Goal: Task Accomplishment & Management: Manage account settings

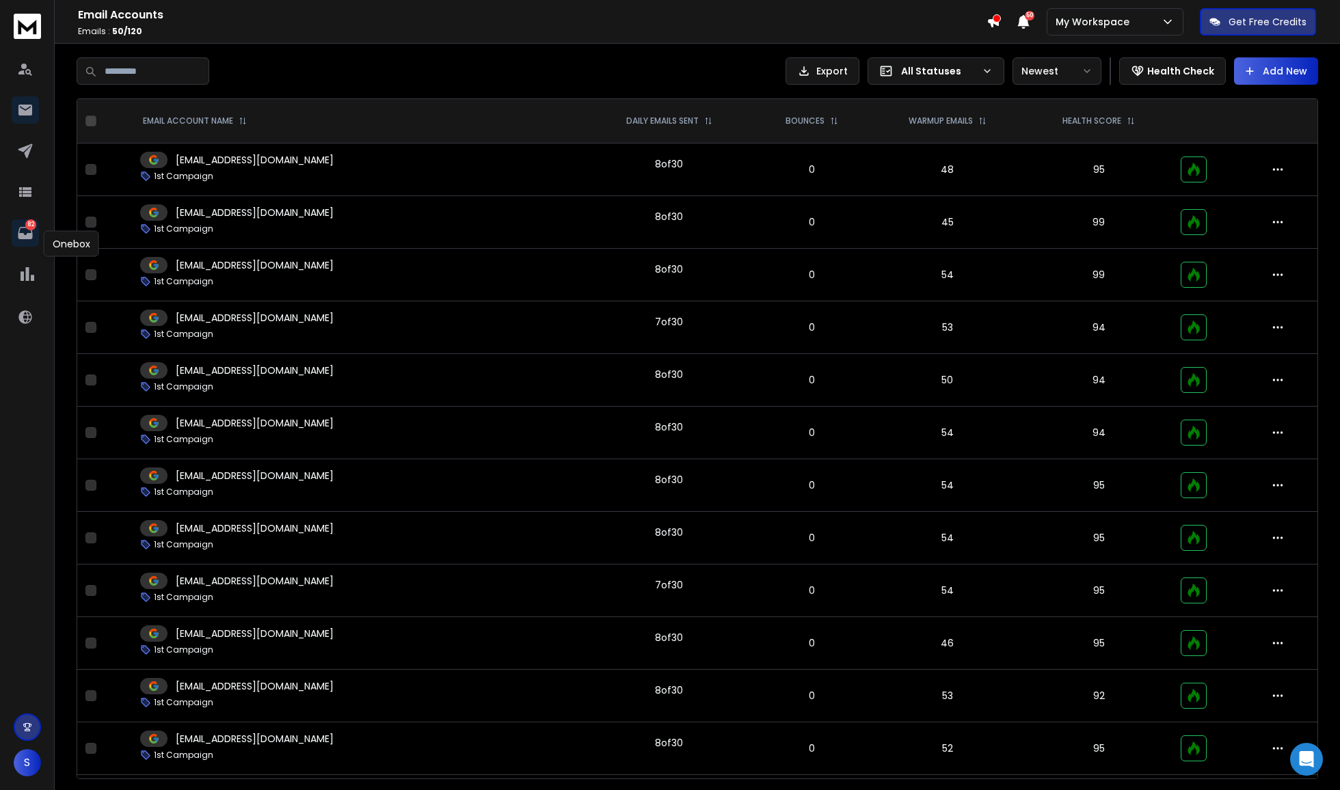
click at [19, 241] on icon at bounding box center [25, 233] width 16 height 16
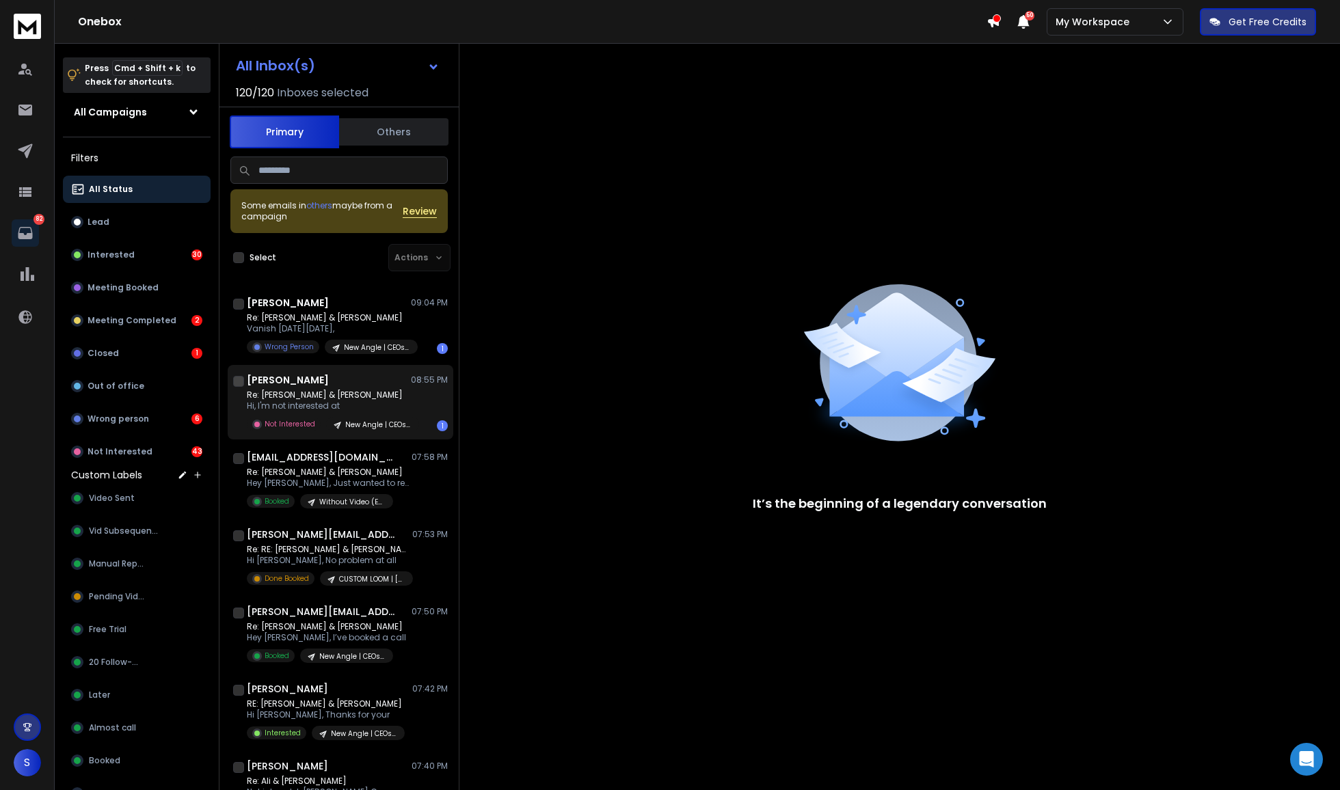
click at [268, 401] on p "Re: [PERSON_NAME] & [PERSON_NAME]" at bounding box center [329, 395] width 164 height 11
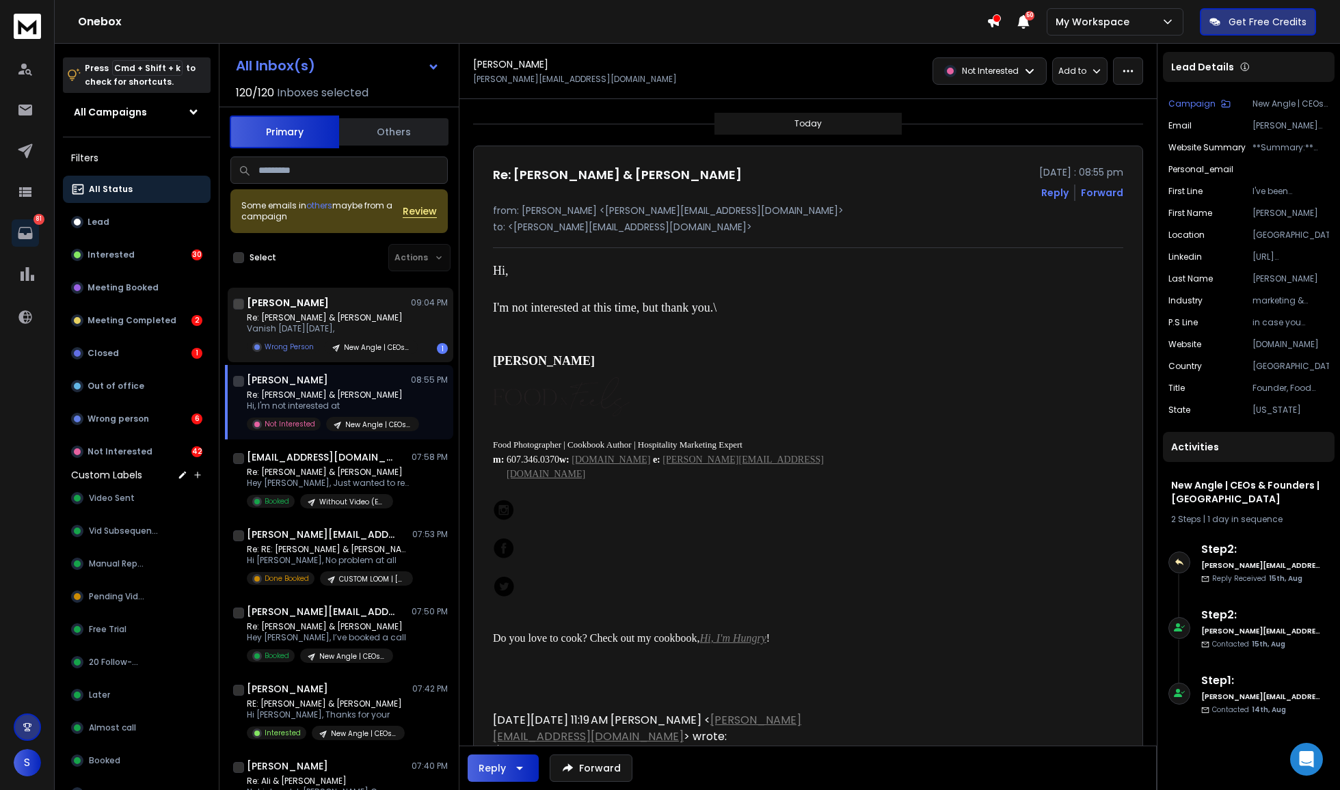
click at [361, 338] on div "Re: [PERSON_NAME] & [PERSON_NAME] [DATE][DATE], Wrong Person New Angle | CEOs &…" at bounding box center [332, 333] width 171 height 42
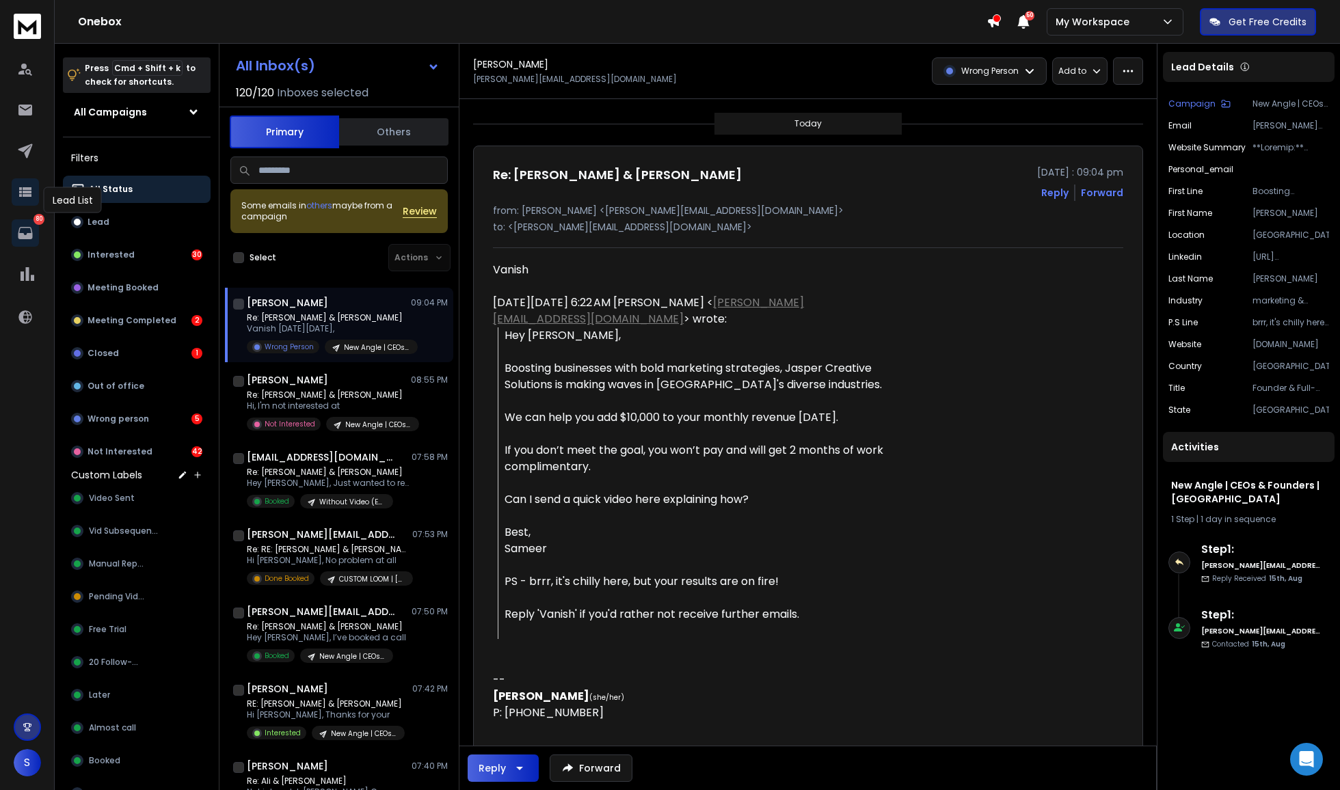
click at [17, 200] on icon at bounding box center [25, 192] width 16 height 16
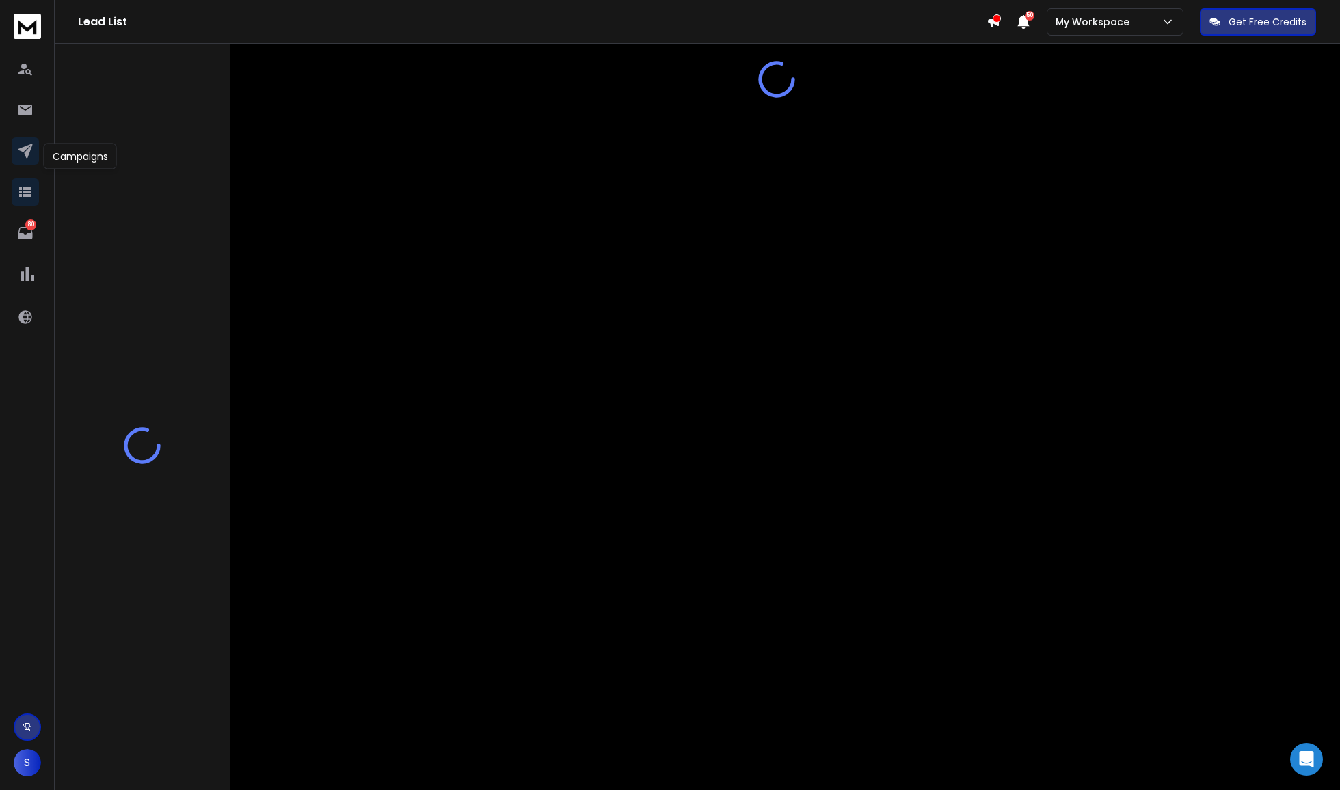
click at [36, 156] on link at bounding box center [25, 150] width 27 height 27
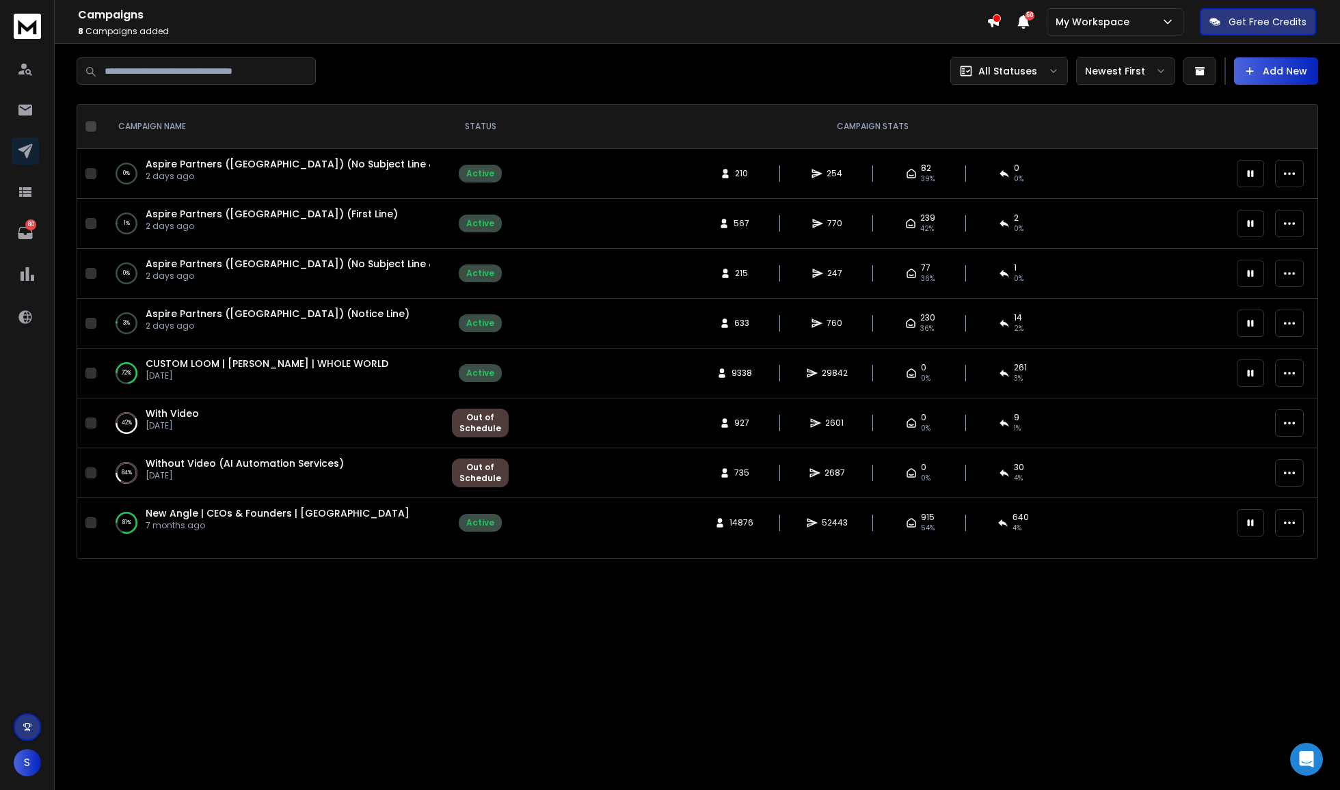
click at [254, 510] on span "New Angle | CEOs & Founders | [GEOGRAPHIC_DATA]" at bounding box center [278, 514] width 264 height 14
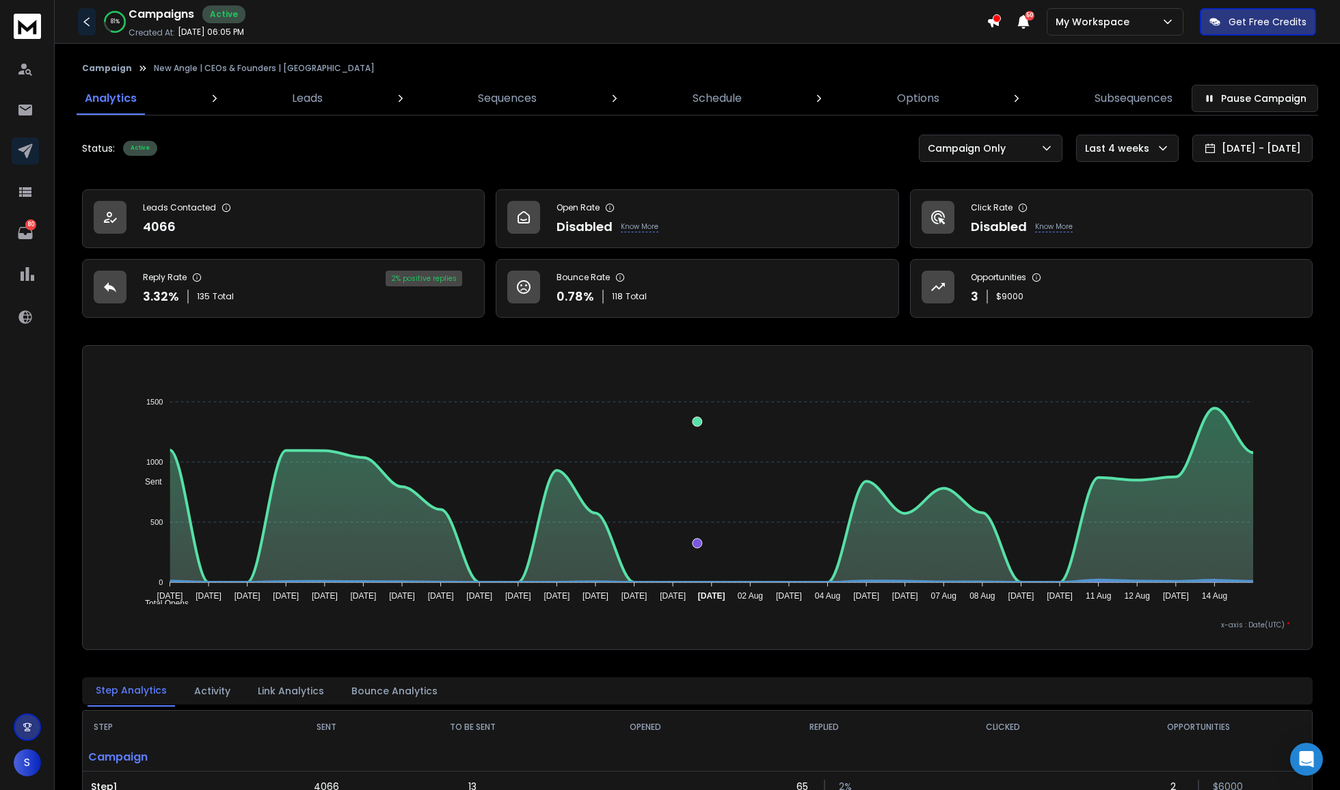
click at [90, 16] on icon at bounding box center [87, 22] width 12 height 12
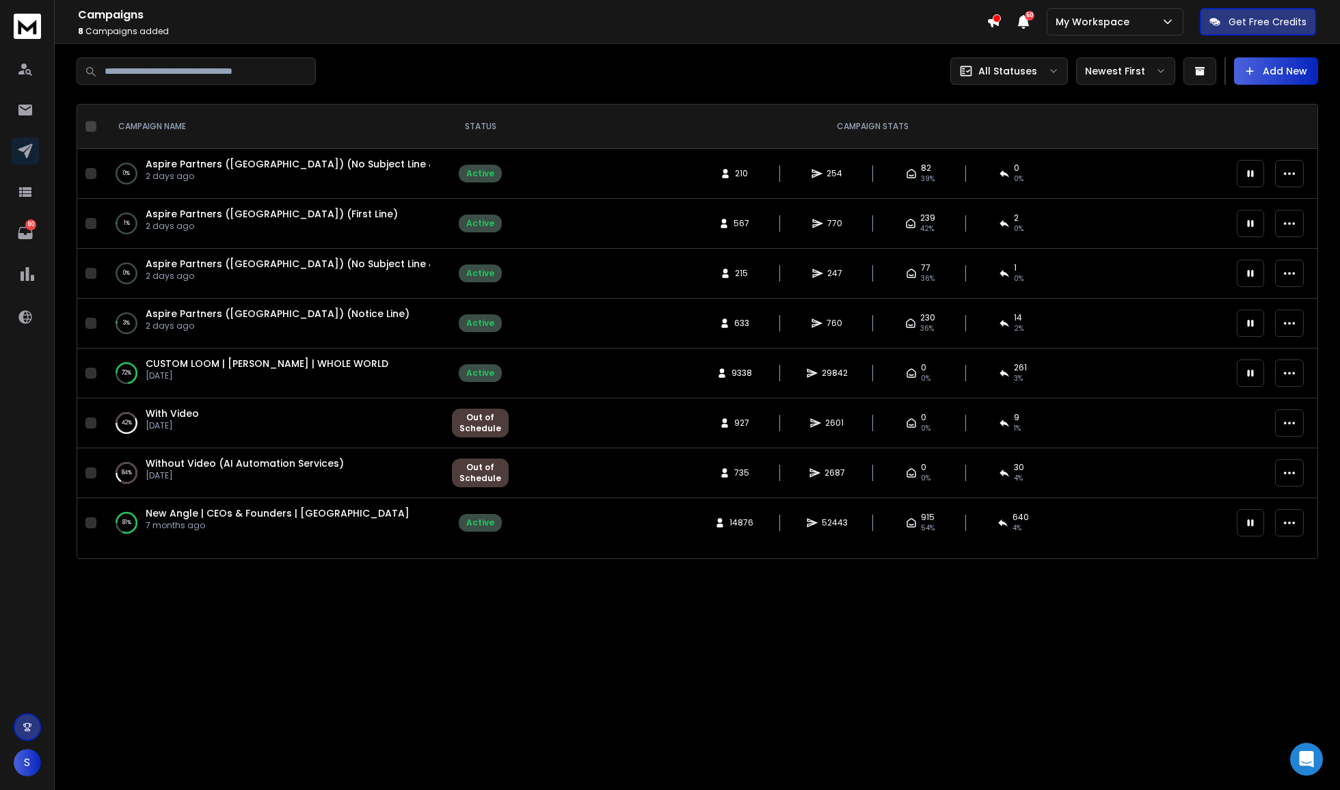
click at [172, 373] on p "[DATE]" at bounding box center [267, 375] width 243 height 11
